Goal: Task Accomplishment & Management: Manage account settings

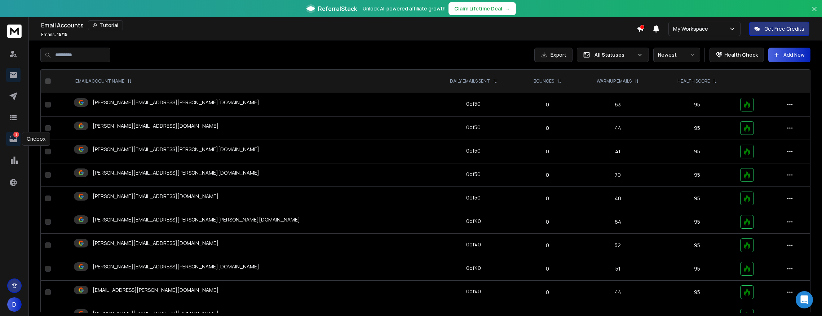
click at [10, 136] on icon at bounding box center [13, 138] width 9 height 9
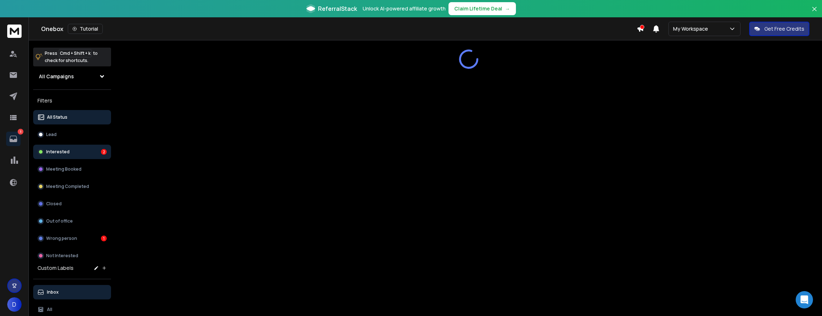
click at [71, 149] on button "Interested 2" at bounding box center [72, 152] width 78 height 14
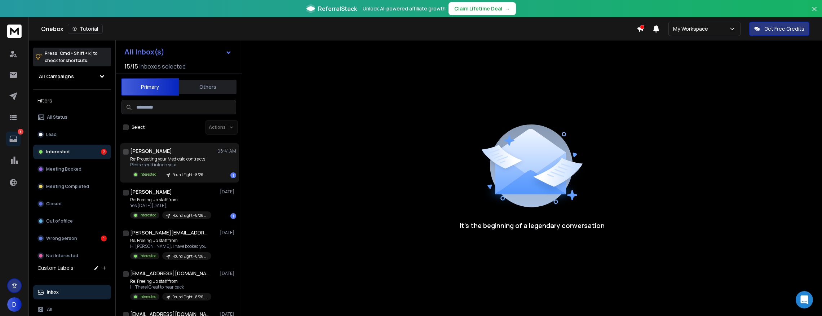
click at [204, 159] on p "Re: Protecting your Medicaid contracts" at bounding box center [170, 159] width 81 height 6
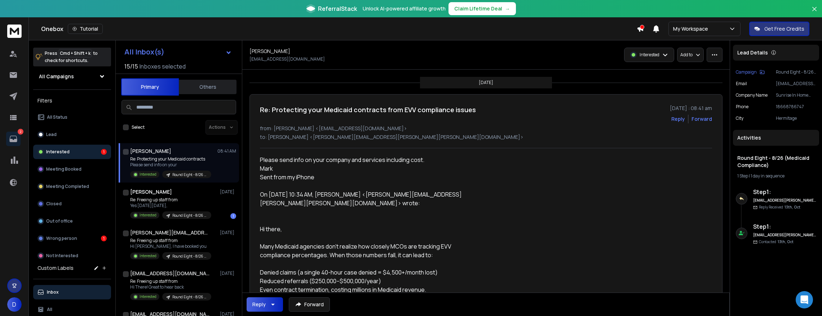
click at [225, 159] on div "Re: Protecting your Medicaid contracts Please send info on your Interested Roun…" at bounding box center [183, 167] width 106 height 22
click at [126, 154] on button "button" at bounding box center [126, 152] width 6 height 6
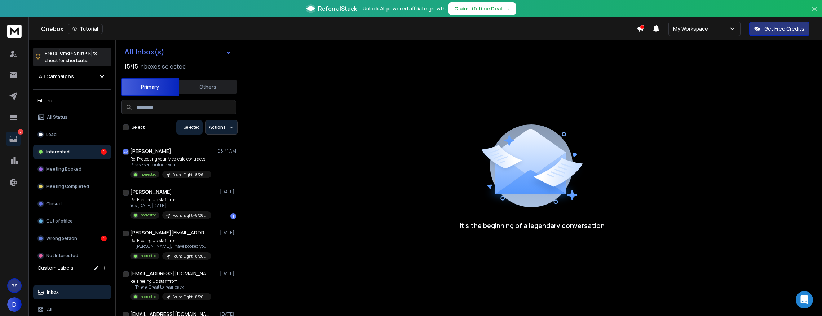
click at [222, 129] on p "Actions" at bounding box center [217, 127] width 17 height 6
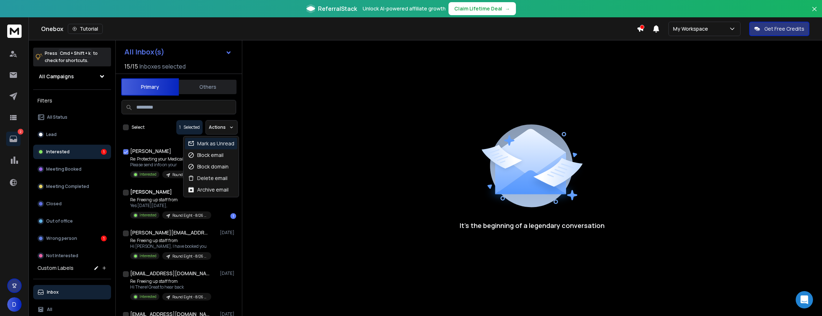
drag, startPoint x: 224, startPoint y: 146, endPoint x: 221, endPoint y: 155, distance: 9.5
click at [224, 146] on div "Mark as Unread" at bounding box center [211, 143] width 47 height 7
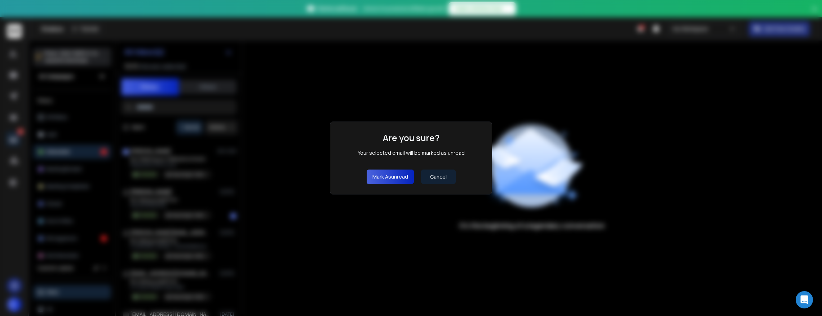
click at [379, 177] on p "Mark as unread" at bounding box center [390, 176] width 36 height 7
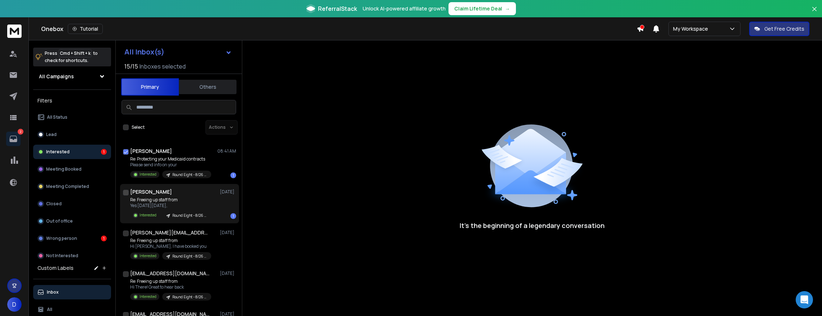
click at [171, 207] on p "Yes [DATE][DATE]," at bounding box center [170, 206] width 81 height 6
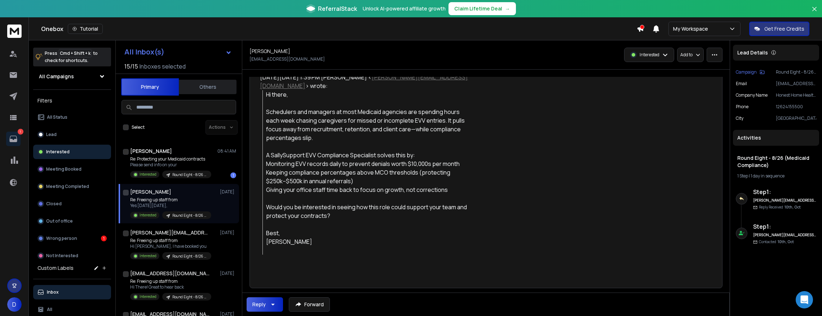
scroll to position [101, 0]
click at [127, 193] on button "button" at bounding box center [126, 193] width 6 height 6
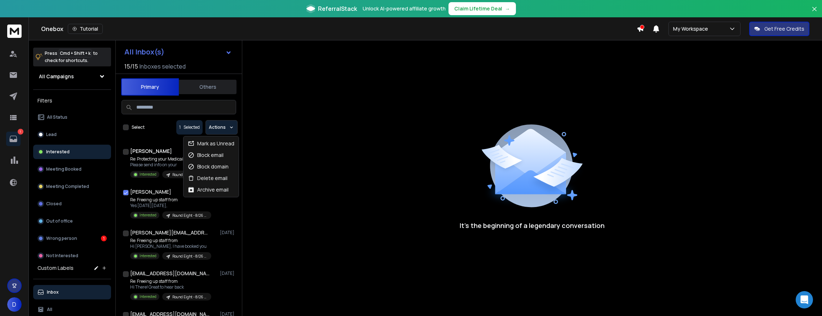
click at [224, 129] on p "Actions" at bounding box center [217, 127] width 17 height 6
click at [218, 142] on div "Mark as Unread" at bounding box center [211, 143] width 47 height 7
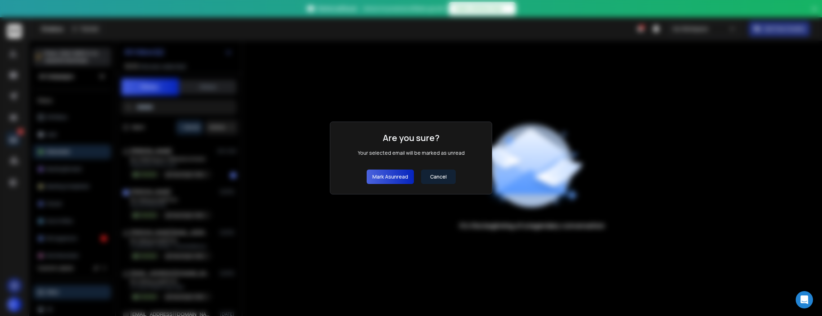
drag, startPoint x: 394, startPoint y: 178, endPoint x: 397, endPoint y: 175, distance: 3.9
click at [394, 177] on p "Mark as unread" at bounding box center [390, 176] width 36 height 7
